Goal: Navigation & Orientation: Find specific page/section

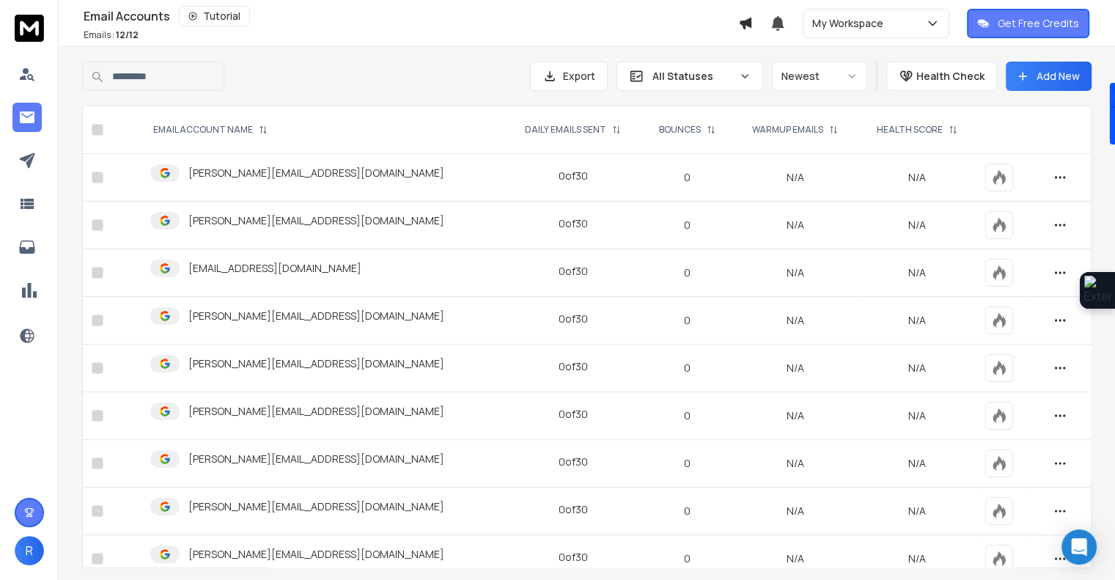
click at [426, 81] on div at bounding box center [301, 76] width 439 height 29
click at [925, 66] on button "Health Check" at bounding box center [941, 76] width 111 height 29
click at [304, 106] on th "EMAIL ACCOUNT NAME" at bounding box center [323, 130] width 363 height 48
click at [414, 25] on div "Email Accounts Tutorial" at bounding box center [411, 16] width 655 height 21
click at [414, 46] on div "Email Accounts Tutorial Emails : 12 / 12 My Workspace Get Free Credits" at bounding box center [557, 23] width 1115 height 47
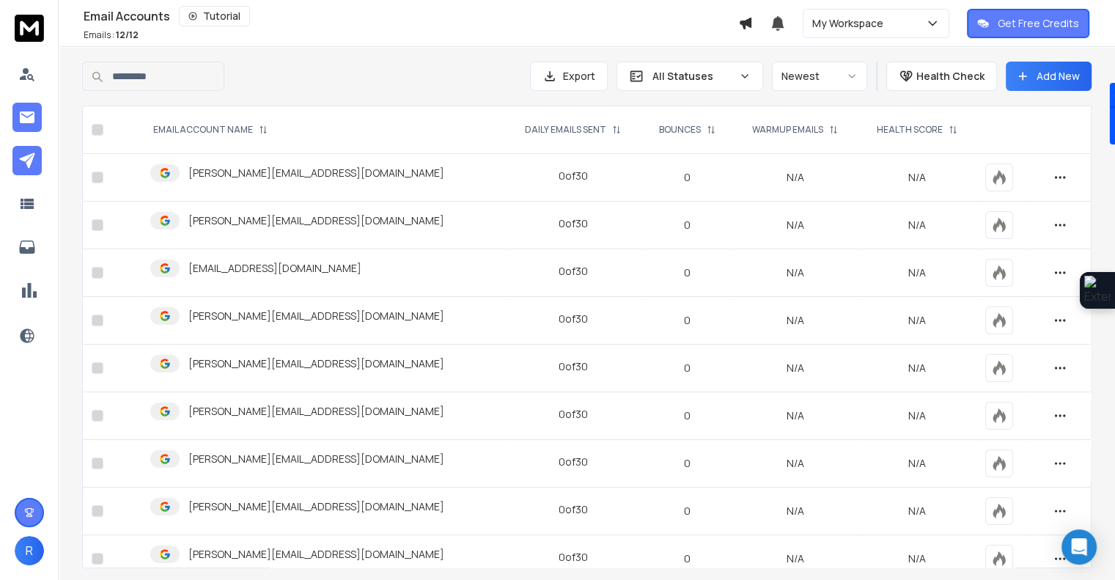
click at [22, 158] on icon at bounding box center [26, 160] width 15 height 15
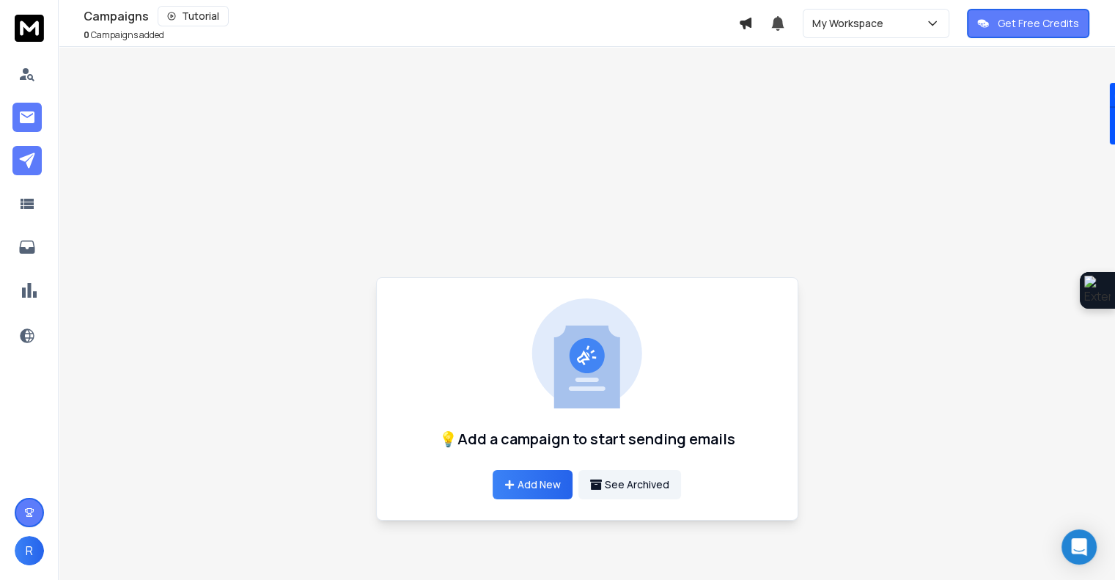
click at [23, 116] on icon at bounding box center [27, 118] width 18 height 18
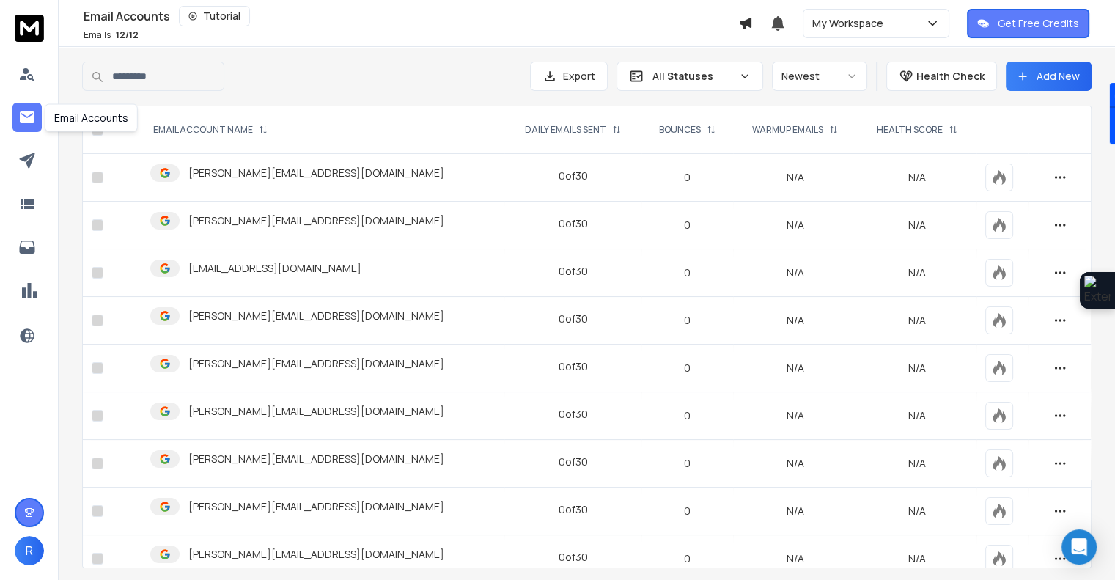
click at [367, 81] on div at bounding box center [301, 76] width 439 height 29
click at [26, 161] on icon at bounding box center [27, 161] width 18 height 18
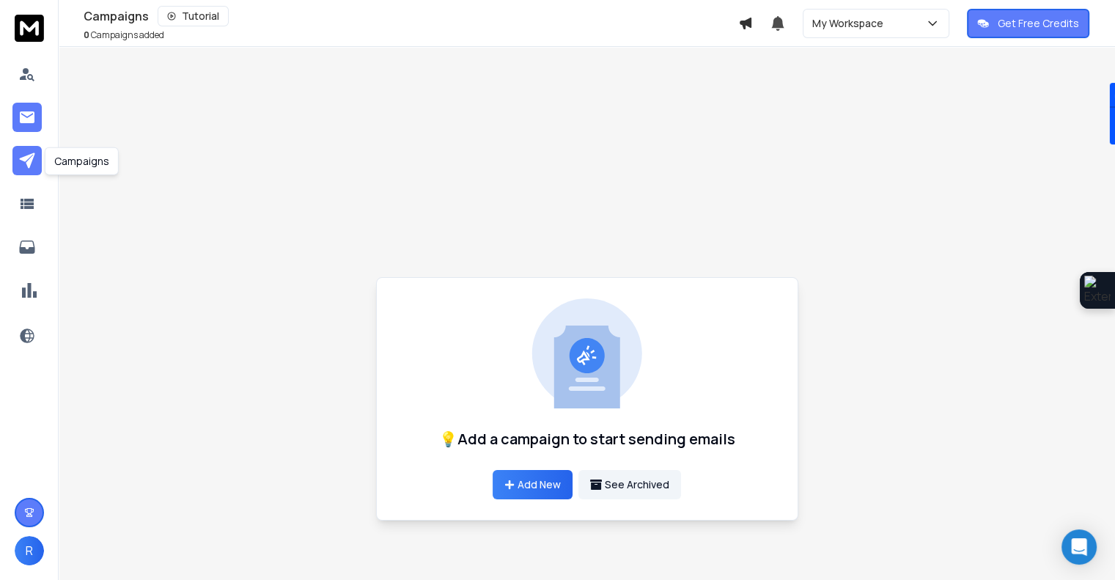
click at [21, 112] on icon at bounding box center [27, 117] width 15 height 12
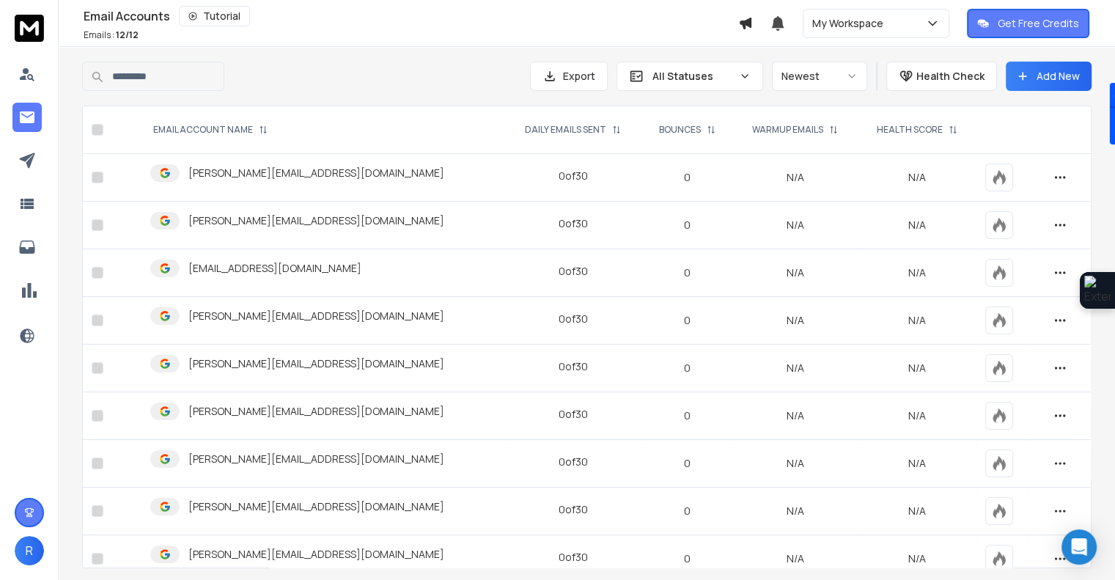
click at [405, 91] on div "Export All Statuses Newest Health Check Add New EMAIL ACCOUNT NAME DAILY EMAILS…" at bounding box center [587, 315] width 1010 height 507
click at [421, 43] on div "Email Accounts Tutorial Emails : 12 / 12 My Workspace Get Free Credits" at bounding box center [557, 23] width 1115 height 47
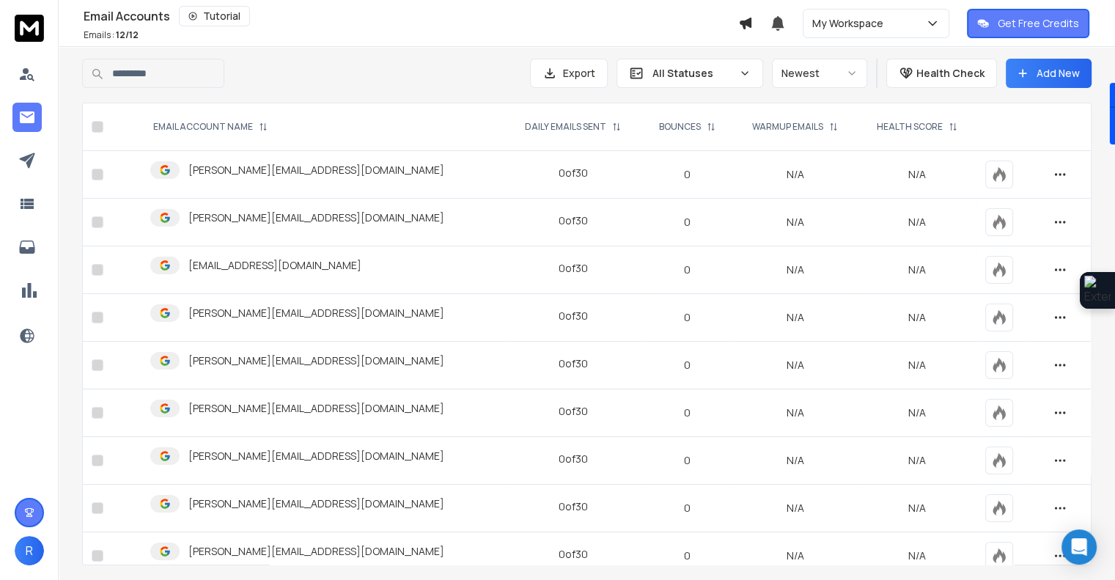
click at [394, 68] on div at bounding box center [301, 73] width 439 height 29
click at [28, 159] on icon at bounding box center [27, 161] width 18 height 18
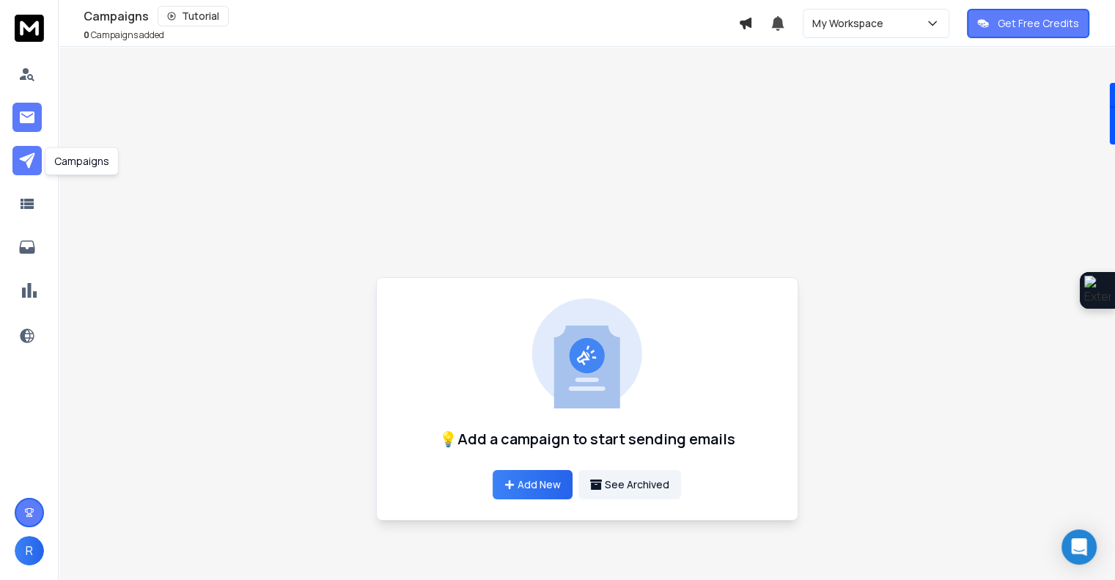
click at [29, 114] on icon at bounding box center [27, 117] width 15 height 12
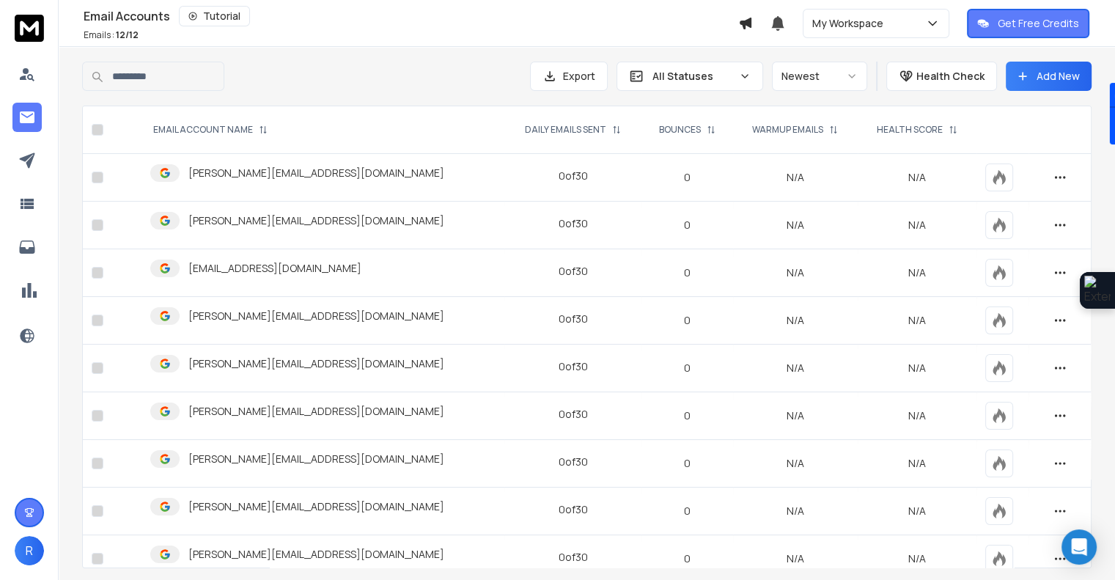
click at [507, 45] on div "Email Accounts Tutorial Emails : 12 / 12 My Workspace Get Free Credits" at bounding box center [557, 23] width 1115 height 47
click at [18, 155] on icon at bounding box center [27, 161] width 18 height 18
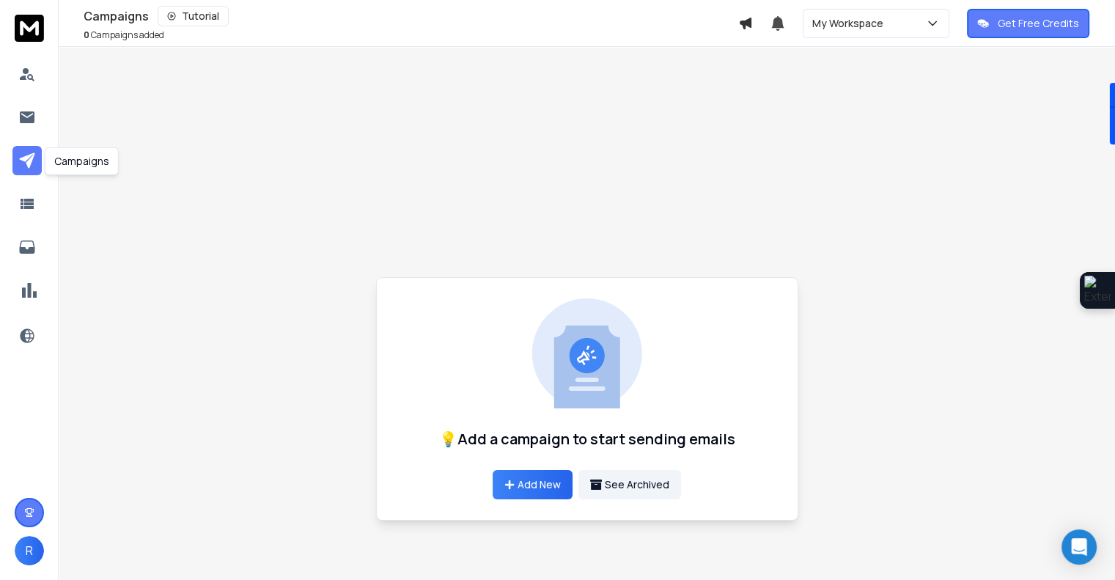
click at [543, 111] on div "💡Add a campaign to start sending emails Add New See Archived" at bounding box center [587, 352] width 1010 height 580
click at [531, 101] on div "💡Add a campaign to start sending emails Add New See Archived" at bounding box center [587, 352] width 1010 height 580
click at [29, 120] on icon at bounding box center [27, 117] width 15 height 12
click at [26, 114] on icon at bounding box center [27, 117] width 15 height 12
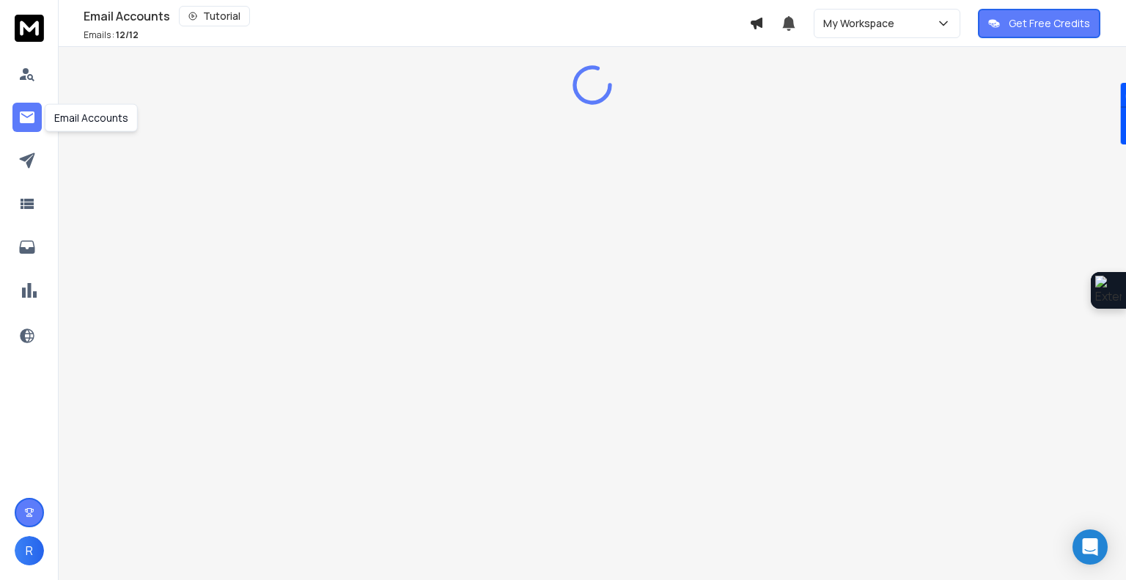
click at [26, 114] on icon at bounding box center [27, 117] width 15 height 12
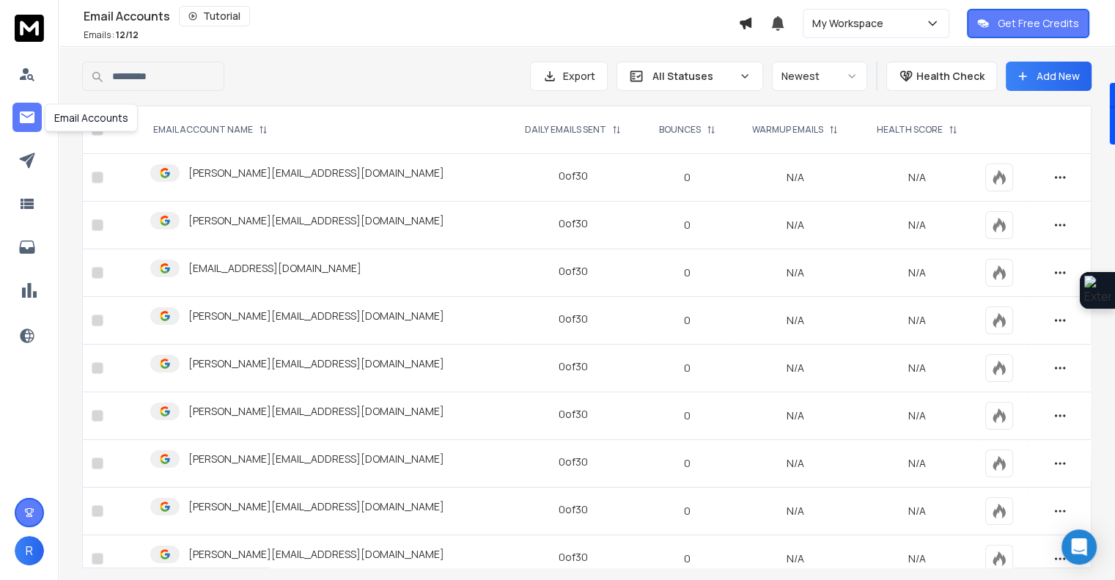
click at [416, 45] on div "Email Accounts Tutorial Emails : 12 / 12 My Workspace Get Free Credits" at bounding box center [557, 23] width 1115 height 47
click at [450, 60] on div "Export All Statuses Newest Health Check Add New EMAIL ACCOUNT NAME DAILY EMAILS…" at bounding box center [587, 315] width 1056 height 536
